Goal: Information Seeking & Learning: Check status

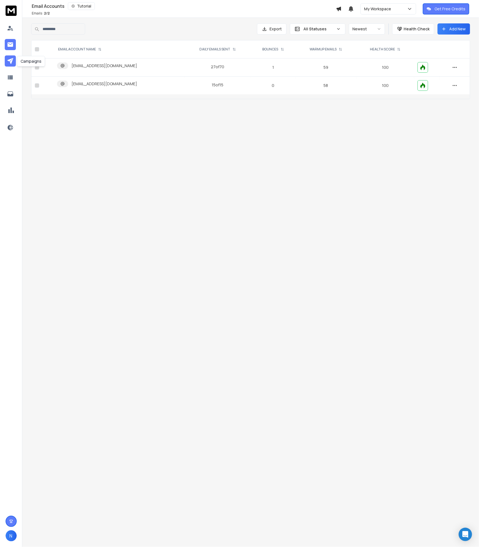
click at [13, 61] on icon at bounding box center [10, 61] width 7 height 7
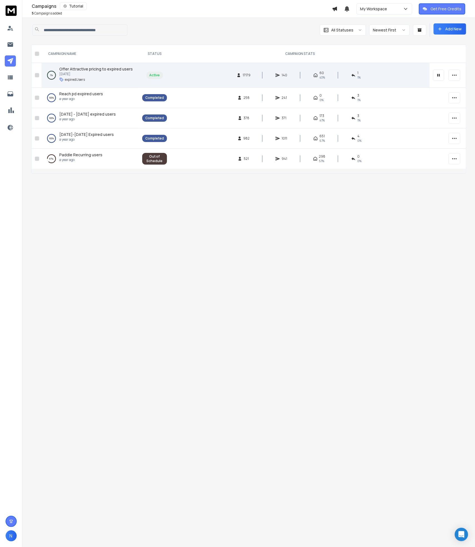
click at [84, 66] on span "Offer Attractive pricing to expired users" at bounding box center [95, 68] width 73 height 5
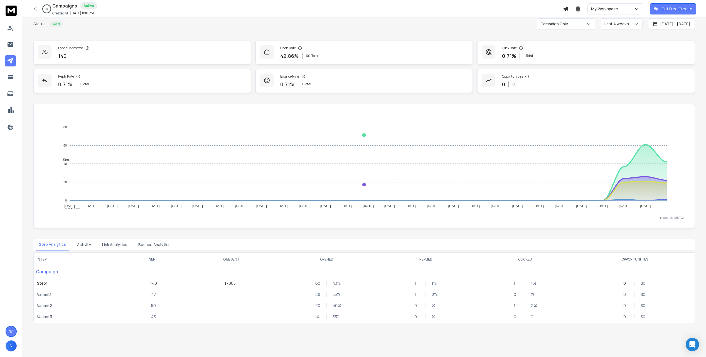
scroll to position [63, 0]
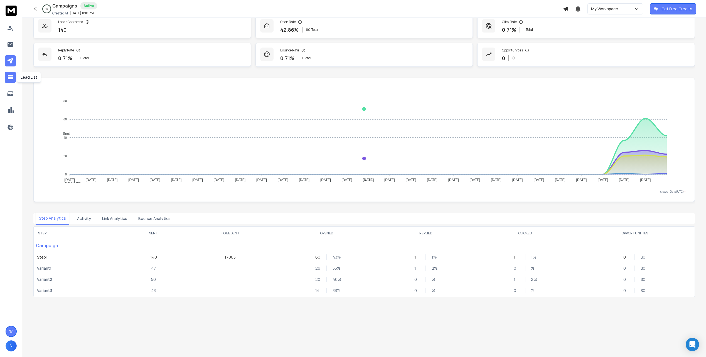
click at [11, 78] on icon at bounding box center [10, 77] width 5 height 4
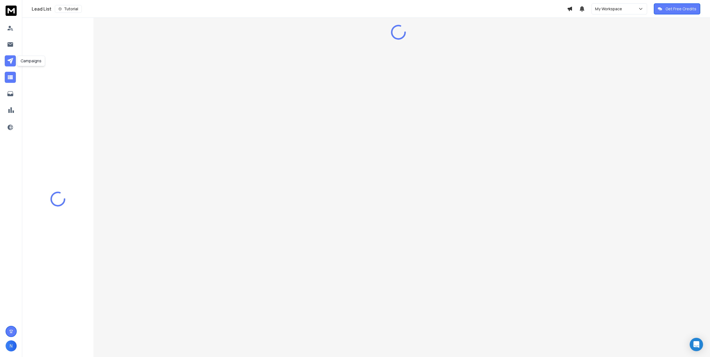
click at [12, 58] on icon at bounding box center [10, 61] width 7 height 7
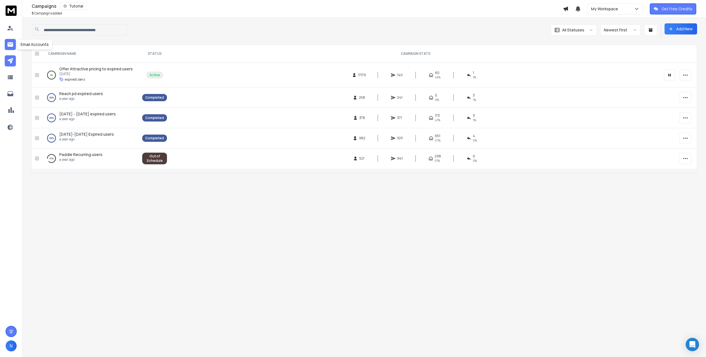
click at [12, 46] on icon at bounding box center [11, 44] width 6 height 4
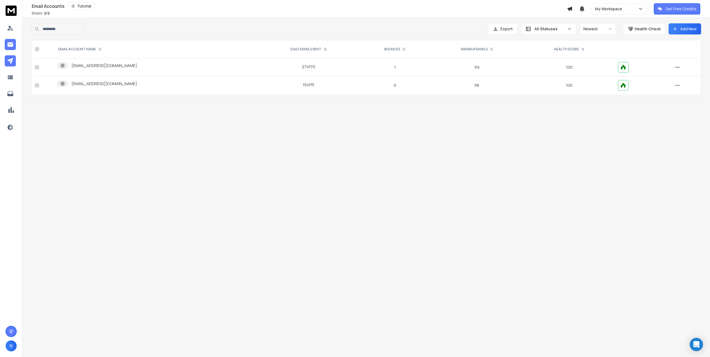
click at [10, 62] on icon at bounding box center [10, 61] width 7 height 7
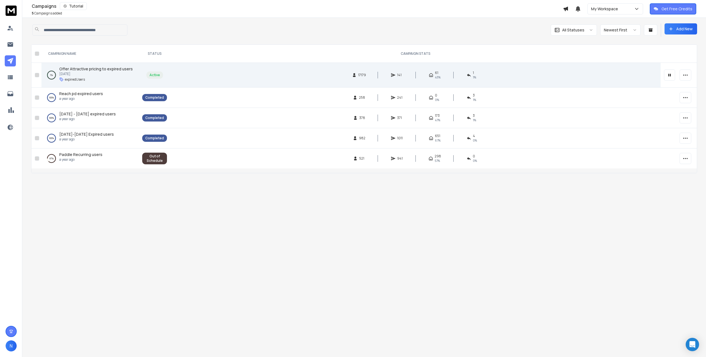
click at [88, 66] on td "1 % Offer Attractive pricing to expired users [DATE] expiredUsers" at bounding box center [89, 75] width 97 height 25
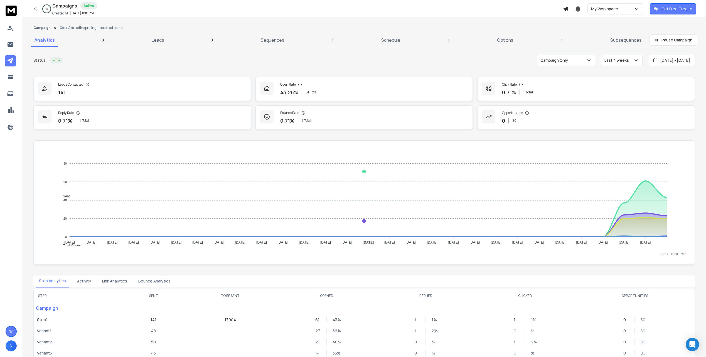
click at [270, 134] on div "Leads Contacted 141 Open Rate 43.26 % 61 Total Click Rate 0.71 % 1 Total Reply …" at bounding box center [363, 219] width 661 height 285
